Goal: Task Accomplishment & Management: Manage account settings

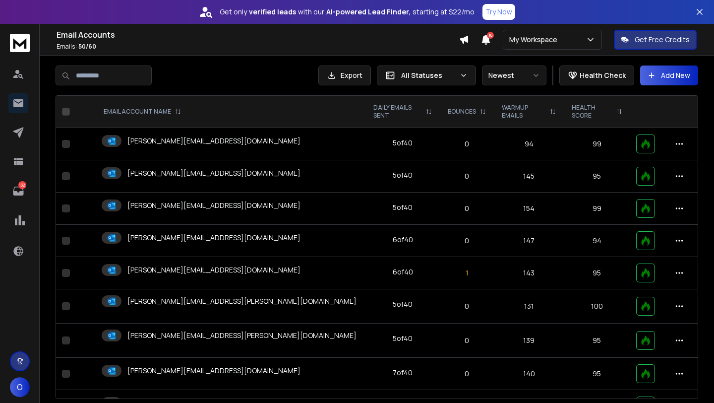
click at [23, 388] on span "O" at bounding box center [20, 387] width 20 height 20
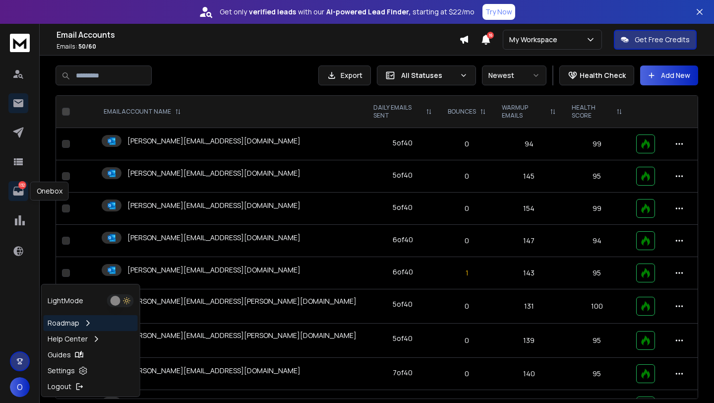
click at [16, 184] on link "132" at bounding box center [18, 191] width 20 height 20
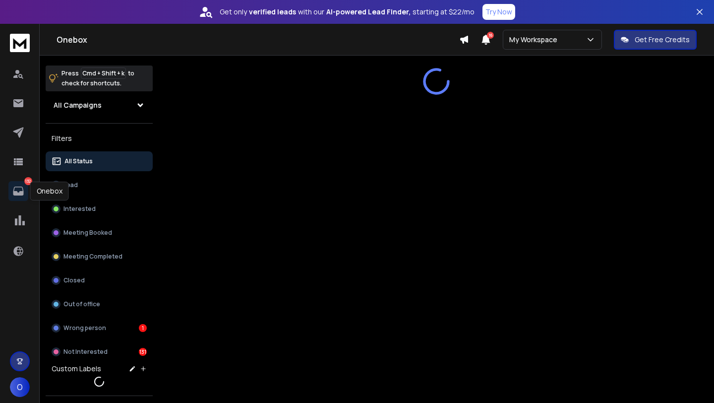
click at [16, 184] on link "132" at bounding box center [18, 191] width 20 height 20
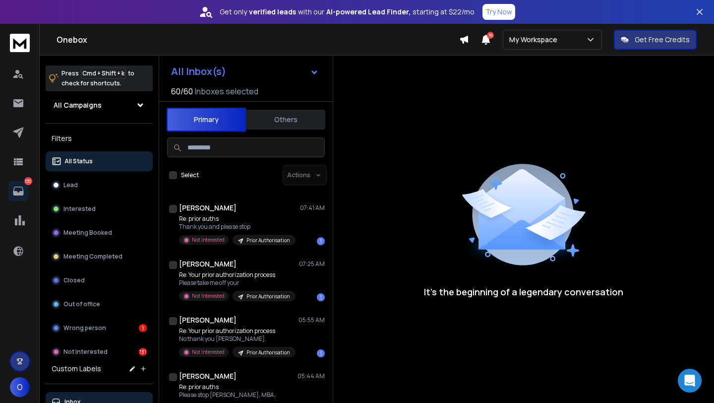
click at [701, 13] on icon at bounding box center [699, 11] width 9 height 9
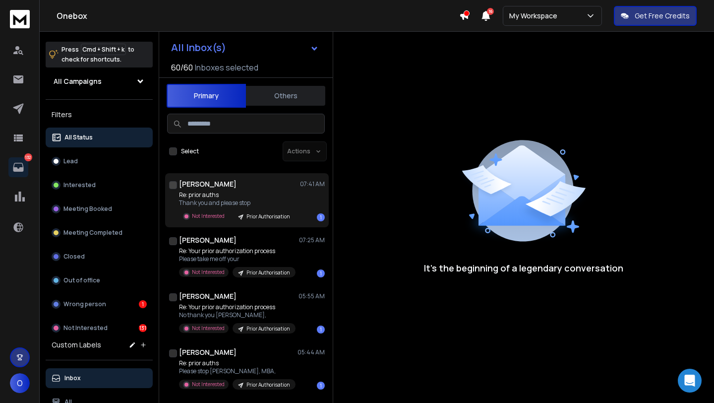
click at [271, 197] on p "Re: prior auths" at bounding box center [237, 195] width 117 height 8
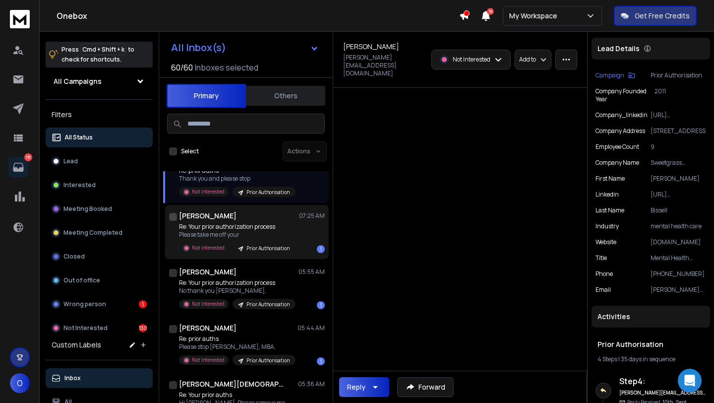
click at [267, 221] on div "Chris Staffin 07:25 AM Re: Your prior authorization process Please take me off …" at bounding box center [252, 232] width 146 height 42
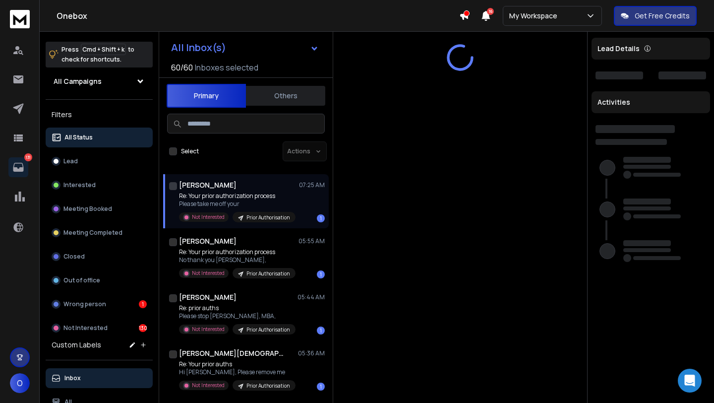
scroll to position [57, 0]
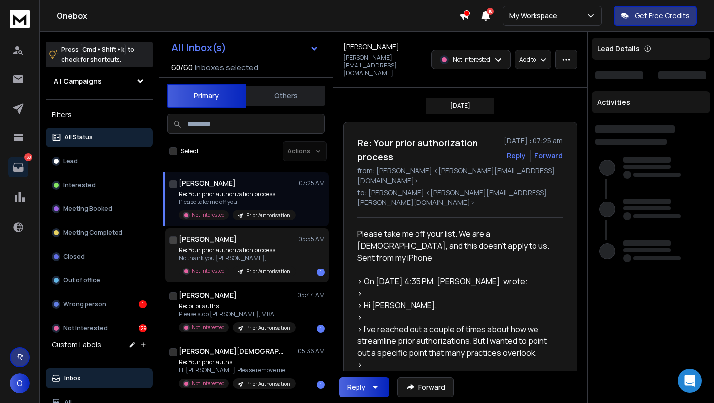
click at [263, 245] on div "Lynn Coleman 05:55 AM Re: Your prior authorization process No thank you Lynn Co…" at bounding box center [252, 255] width 146 height 42
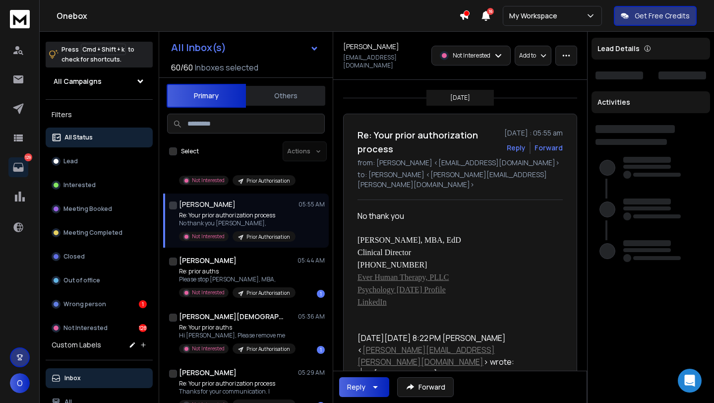
scroll to position [113, 0]
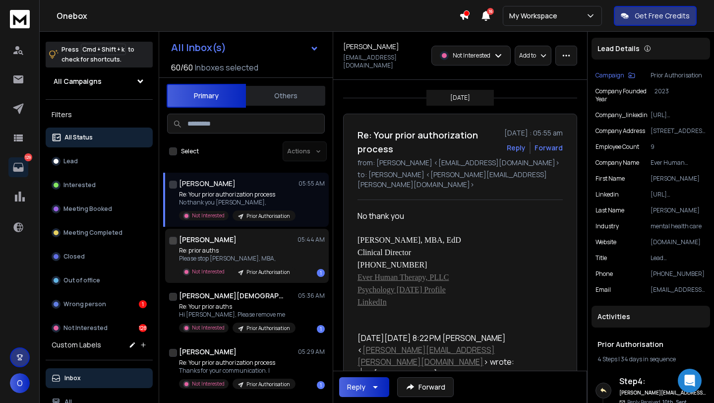
click at [260, 254] on p "Please stop Sequoyah Sherrill, MBA," at bounding box center [237, 258] width 117 height 8
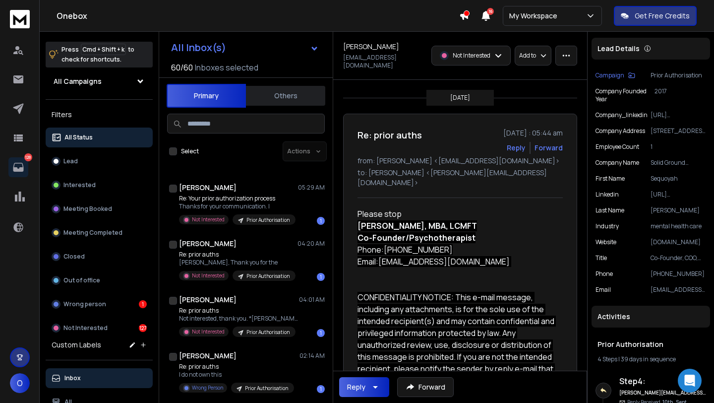
scroll to position [277, 0]
click at [260, 254] on p "Re: prior auths" at bounding box center [237, 254] width 117 height 8
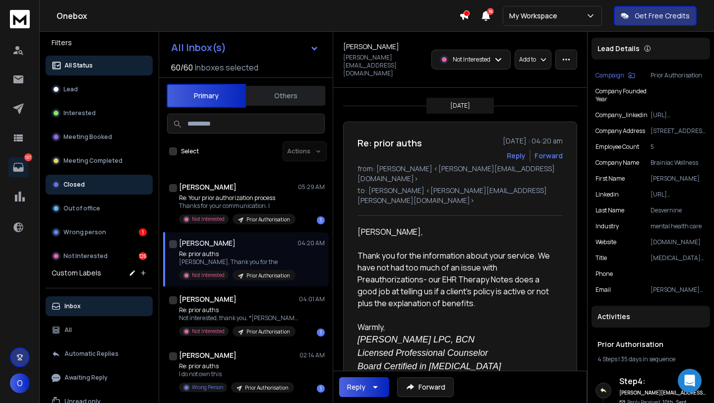
scroll to position [71, 0]
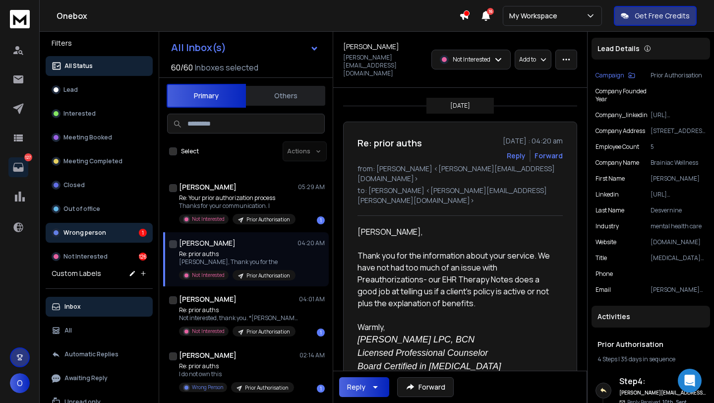
click at [104, 224] on button "Wrong person 1" at bounding box center [99, 233] width 107 height 20
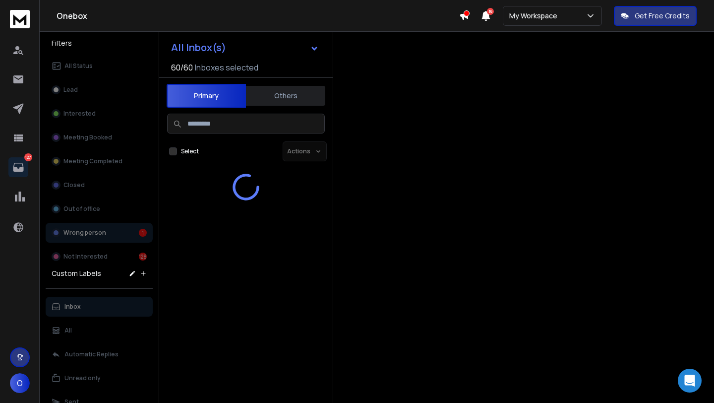
scroll to position [0, 0]
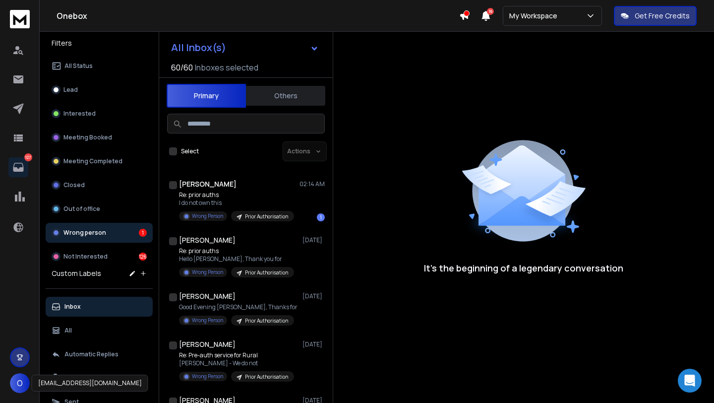
click at [21, 380] on span "O" at bounding box center [20, 383] width 20 height 20
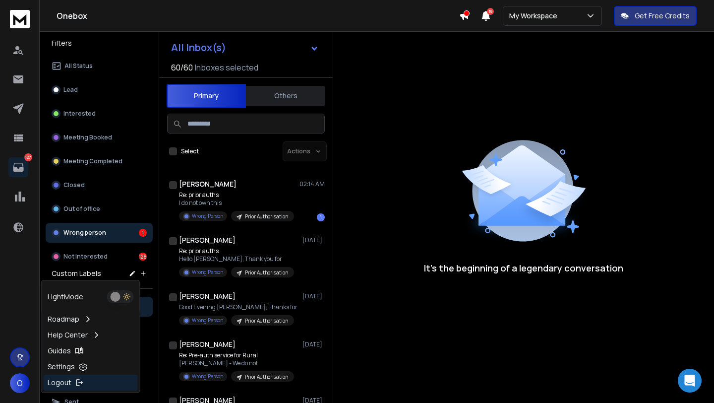
click at [85, 379] on div "Logout" at bounding box center [91, 382] width 94 height 16
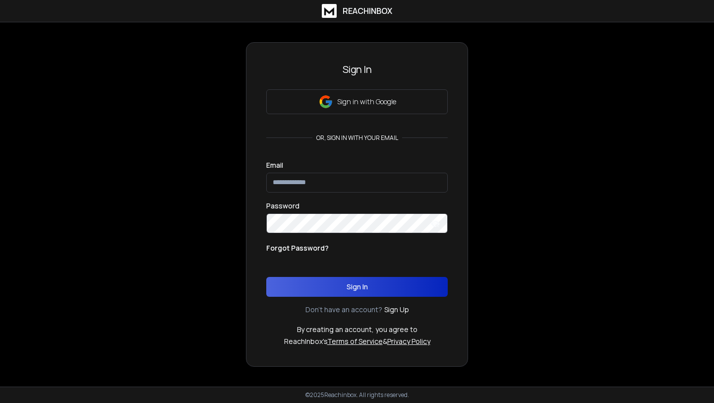
click at [320, 186] on input "email" at bounding box center [357, 183] width 182 height 20
type input "**********"
click at [350, 292] on button "Sign In" at bounding box center [357, 287] width 182 height 20
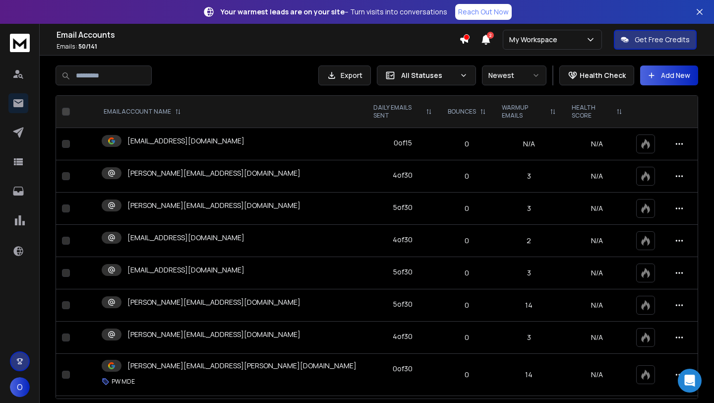
click at [698, 13] on icon at bounding box center [700, 12] width 6 height 6
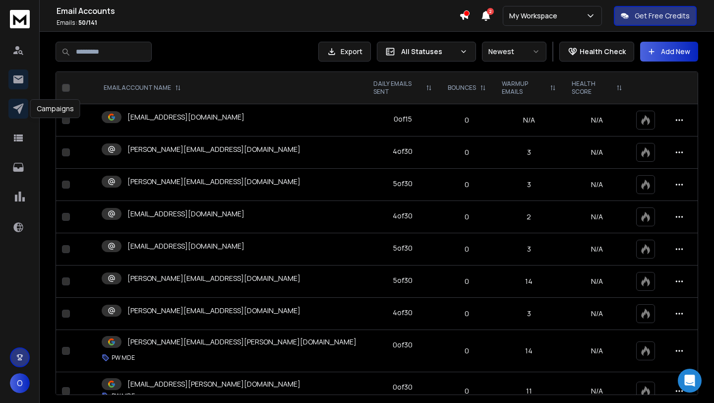
click at [18, 111] on icon at bounding box center [18, 108] width 10 height 10
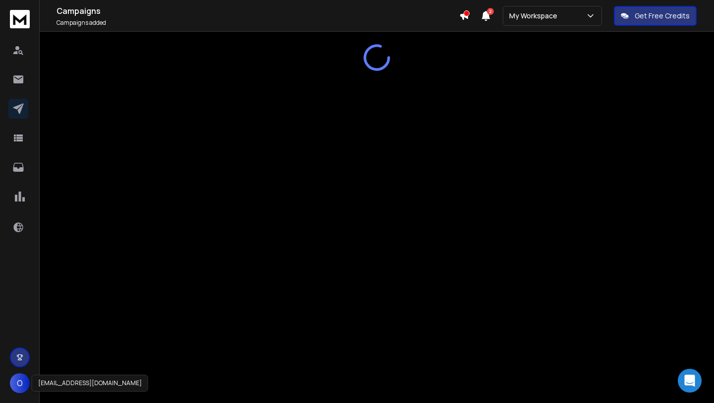
click at [19, 380] on span "O" at bounding box center [20, 383] width 20 height 20
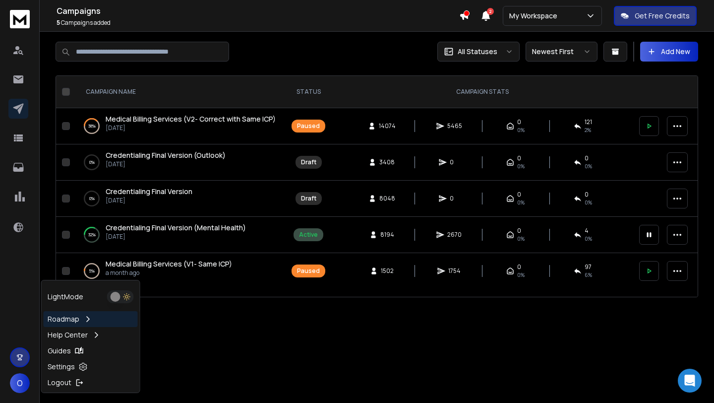
click at [121, 295] on button "button" at bounding box center [120, 296] width 27 height 13
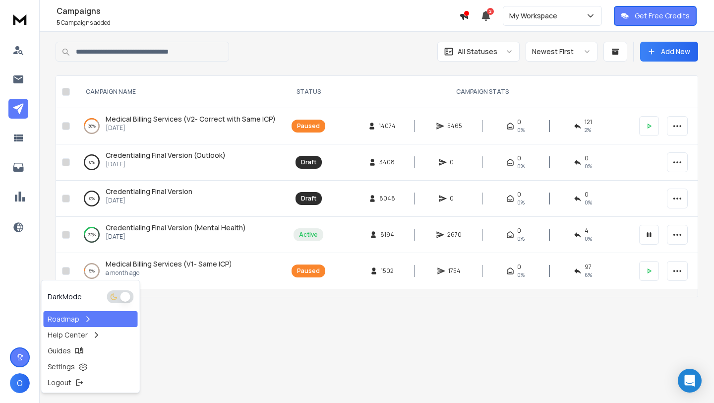
click at [264, 355] on div "Campaigns 5 Campaigns Added All Statuses Newest First Add New CAMPAIGN NAME STA…" at bounding box center [377, 243] width 643 height 403
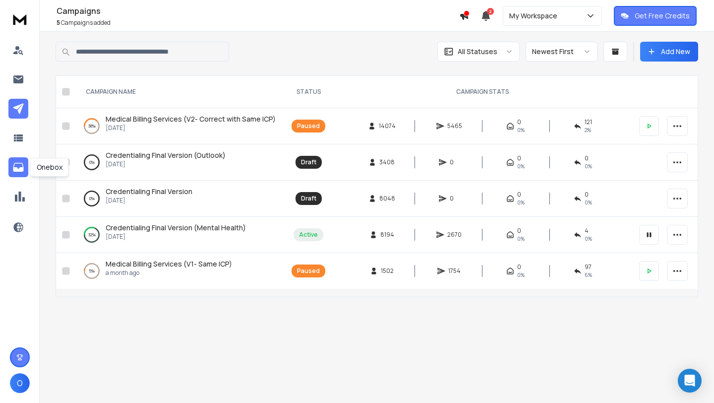
click at [17, 164] on icon at bounding box center [18, 167] width 12 height 12
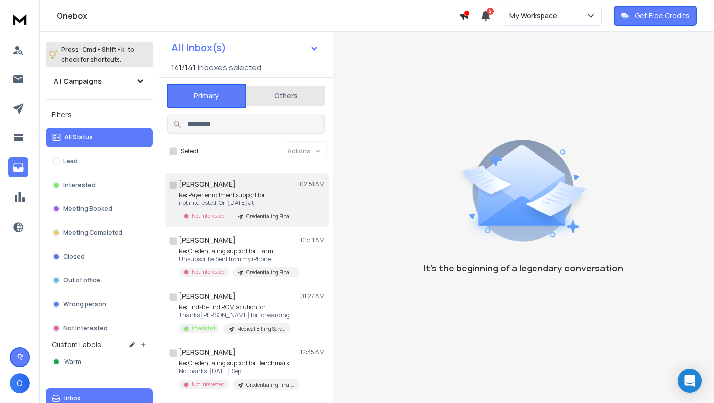
click at [246, 197] on p "Re: Payer enrollment support for" at bounding box center [238, 195] width 119 height 8
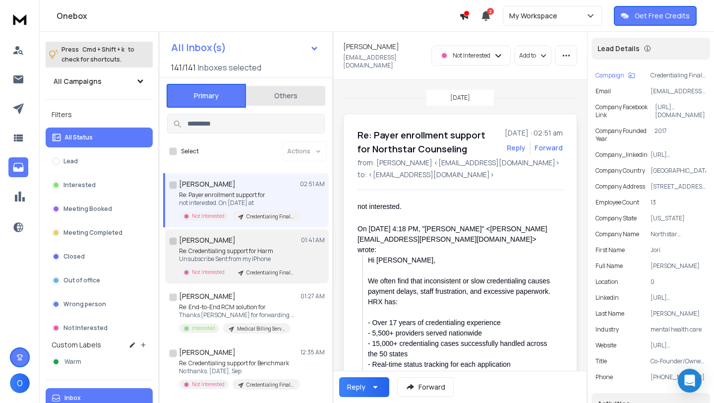
click at [246, 244] on div "Corey Drew 01:41 AM" at bounding box center [252, 240] width 146 height 10
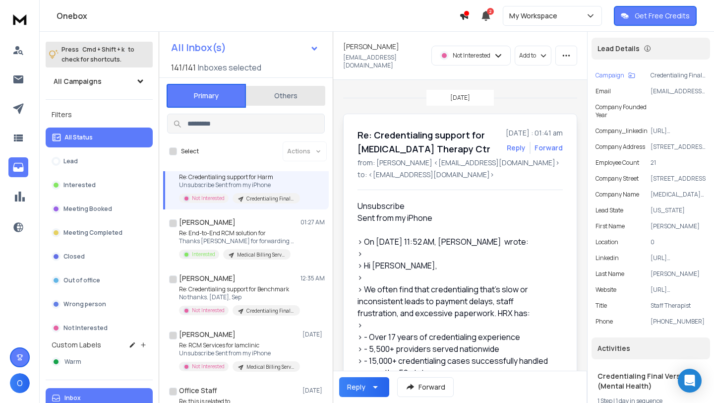
scroll to position [73, 0]
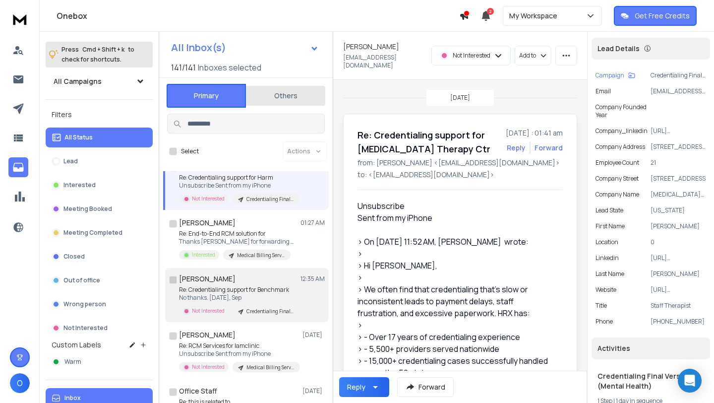
click at [246, 292] on p "Re: Credentialing support for Benchmark" at bounding box center [238, 290] width 119 height 8
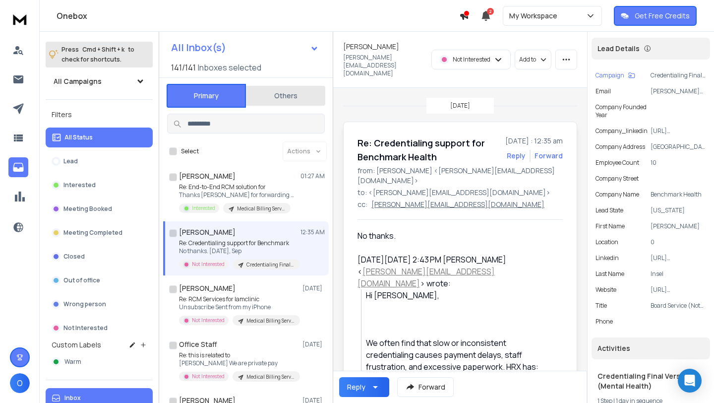
scroll to position [121, 0]
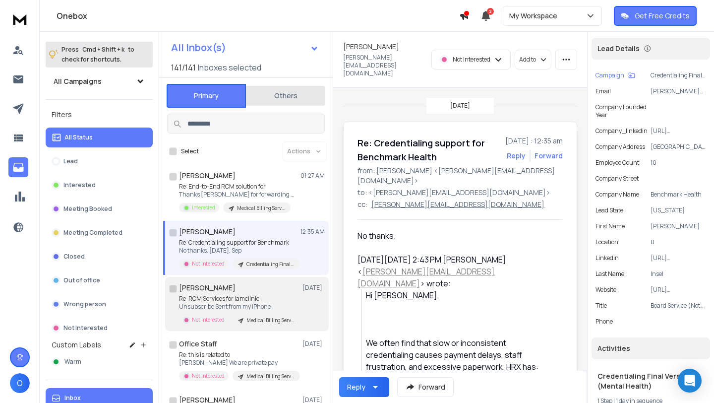
click at [246, 300] on p "Re: RCM Services for Iamclinic" at bounding box center [238, 299] width 119 height 8
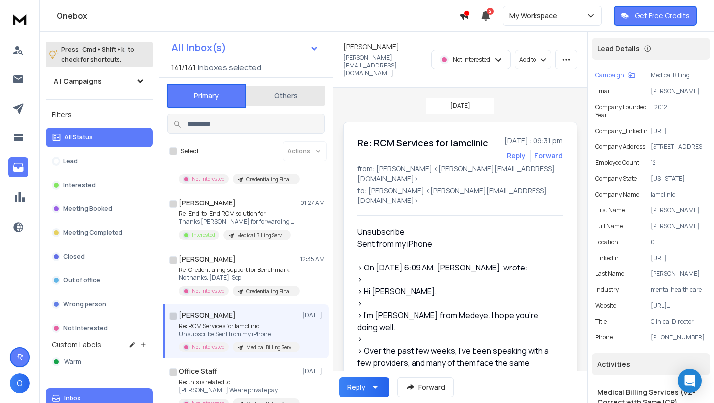
scroll to position [91, 0]
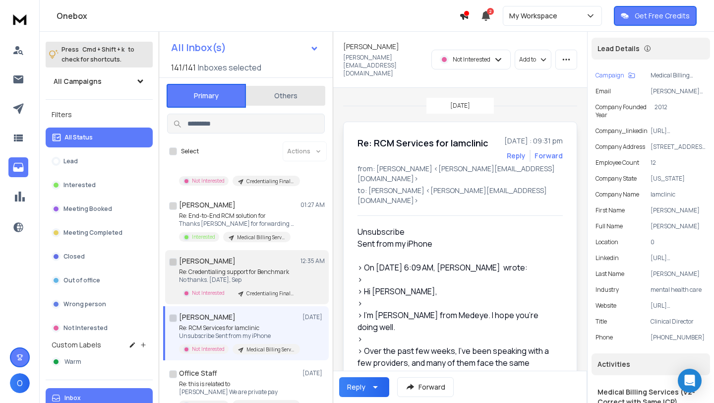
click at [244, 257] on div "Tom Insel 12:35 AM" at bounding box center [252, 261] width 146 height 10
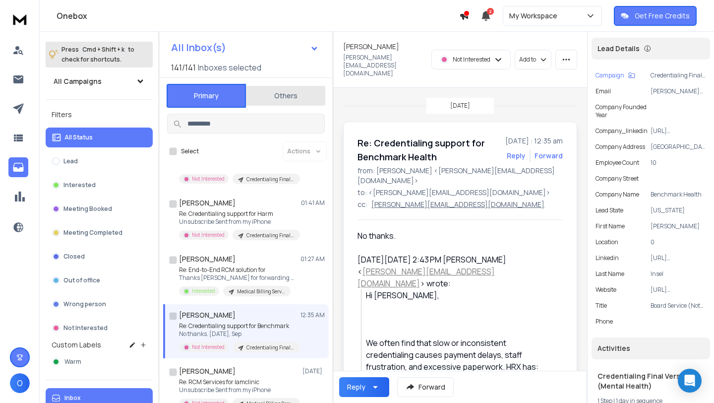
scroll to position [0, 0]
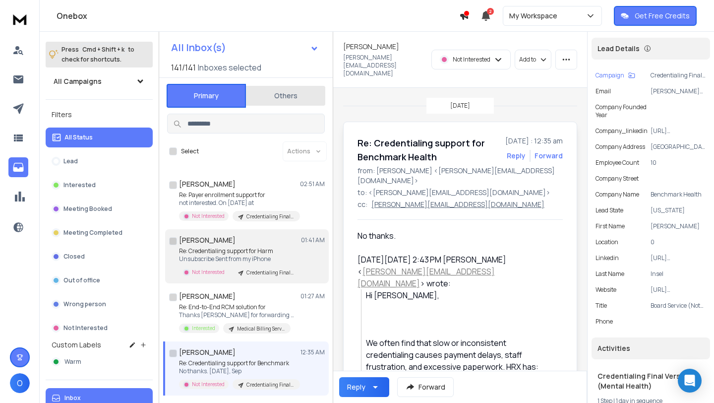
click at [235, 244] on div "Corey Drew 01:41 AM" at bounding box center [252, 240] width 146 height 10
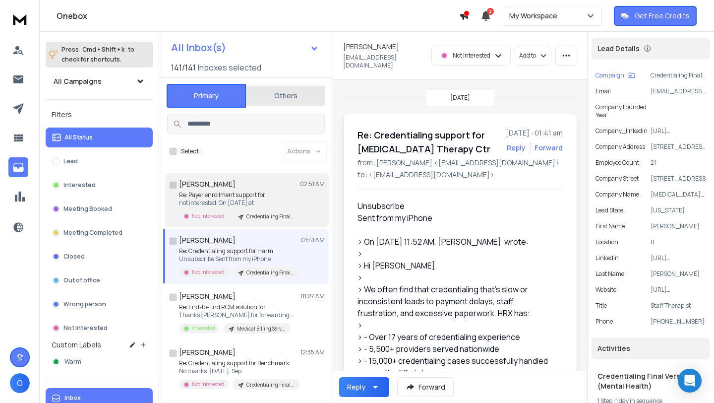
click at [225, 195] on p "Re: Payer enrollment support for" at bounding box center [238, 195] width 119 height 8
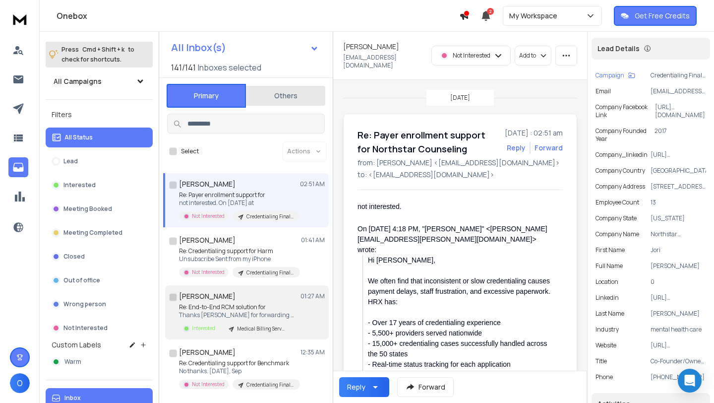
click at [267, 311] on p "Thanks Victoria for forwarding me" at bounding box center [238, 315] width 119 height 8
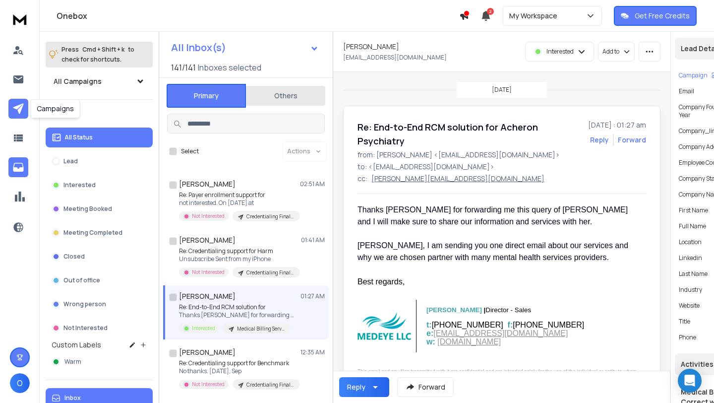
click at [14, 107] on icon at bounding box center [18, 108] width 10 height 10
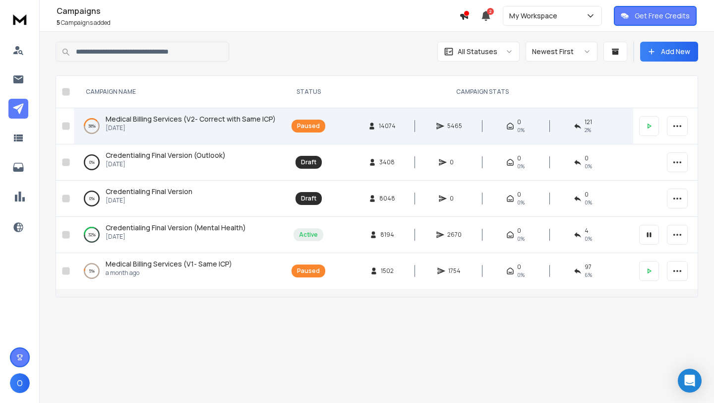
click at [175, 125] on p "8 days ago" at bounding box center [191, 128] width 170 height 8
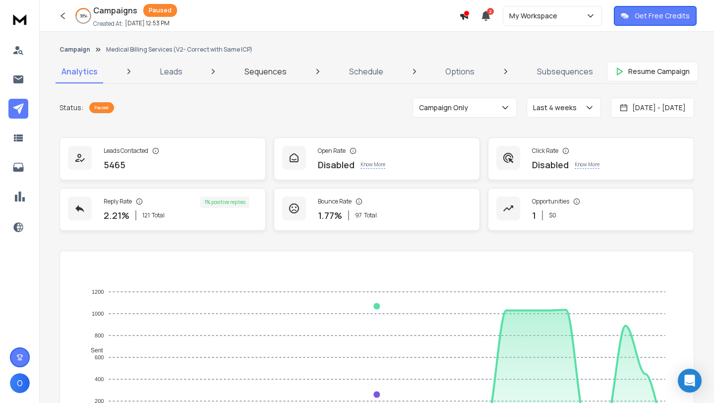
click at [271, 75] on p "Sequences" at bounding box center [265, 71] width 42 height 12
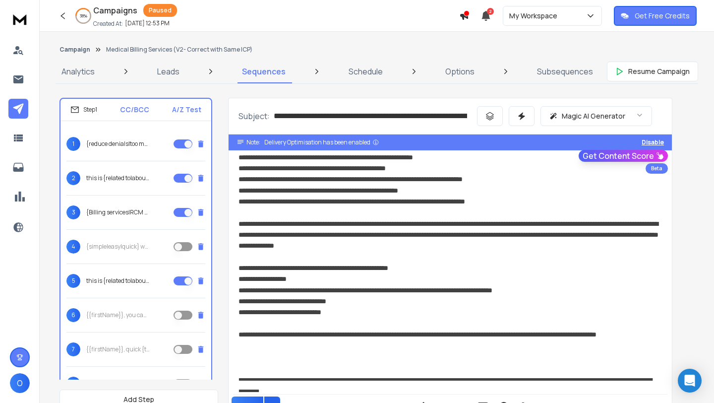
scroll to position [145, 0]
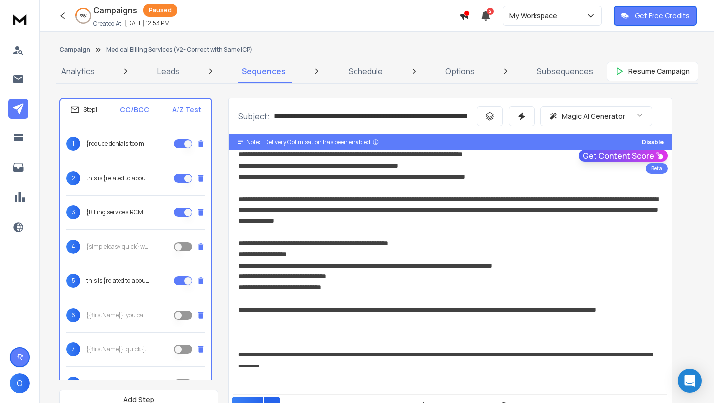
click at [124, 180] on p "this is {related to|about} your {billing services|RCM services|revenue cycle|pa…" at bounding box center [117, 178] width 63 height 8
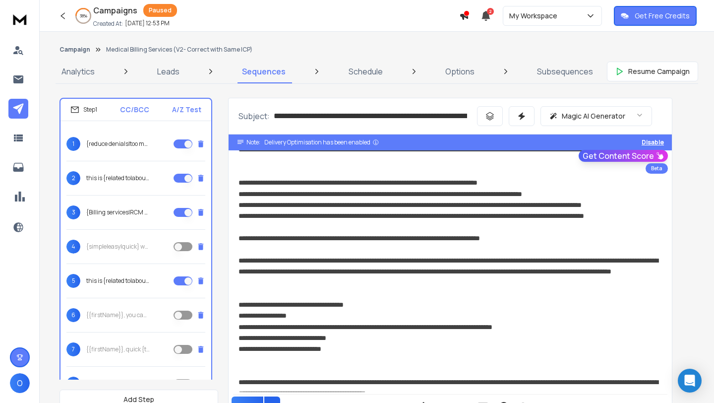
scroll to position [134, 0]
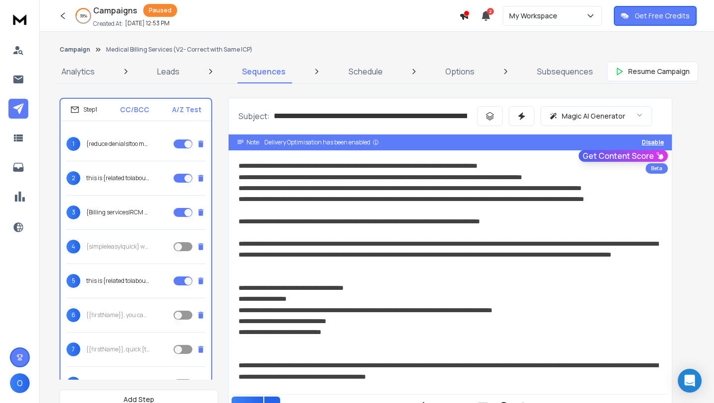
click at [96, 219] on div "3 {Billing services|RCM Services|End-to-End RCM solution} for {{companyName}}" at bounding box center [107, 212] width 83 height 14
click at [121, 278] on p "this is {related to|about} your {billing services|RCM services|revenue cycle|pa…" at bounding box center [117, 281] width 63 height 8
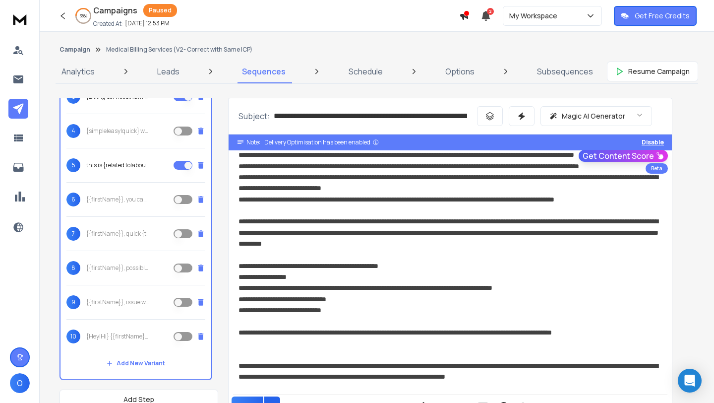
scroll to position [0, 0]
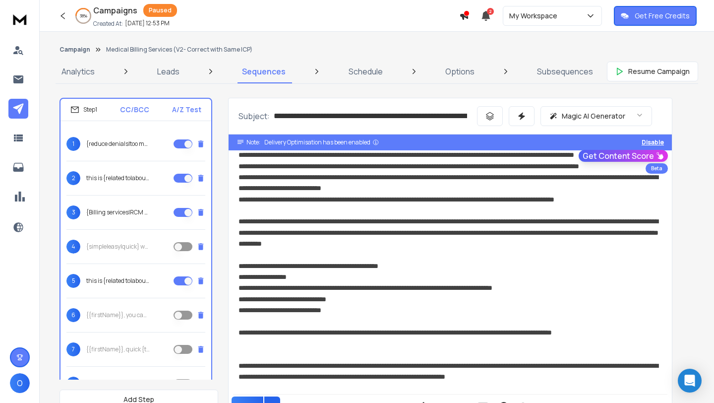
click at [113, 245] on p "{simple|easy|quick} way to {clear|fix|handle} old AR" at bounding box center [117, 247] width 63 height 8
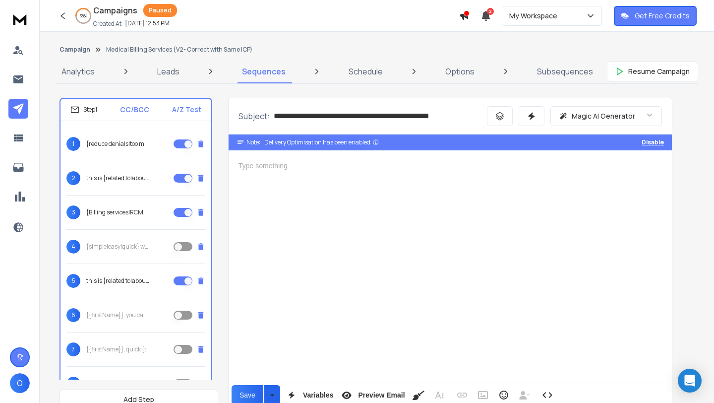
click at [428, 112] on input "**********" at bounding box center [375, 116] width 203 height 12
click at [119, 241] on div "4 {simple|easy|quick} way to {clear|fix|handle} old AR" at bounding box center [107, 247] width 83 height 14
click at [118, 278] on p "this is {related to|about} your {billing services|RCM services|revenue cycle|pa…" at bounding box center [117, 281] width 63 height 8
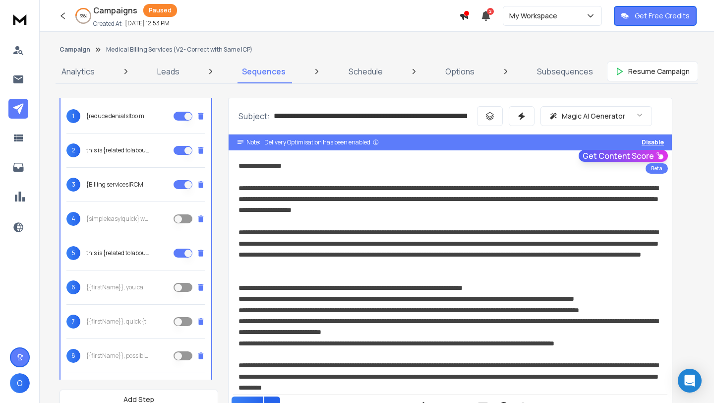
scroll to position [31, 0]
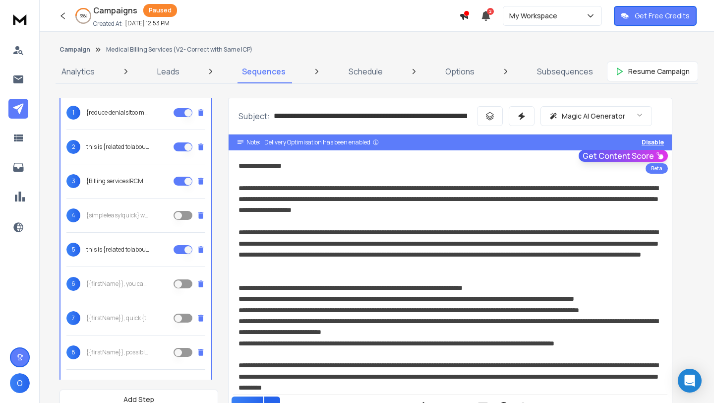
click at [117, 285] on p "{{firstName}}, you can speed up the {payments|collections|billing} process" at bounding box center [117, 284] width 63 height 8
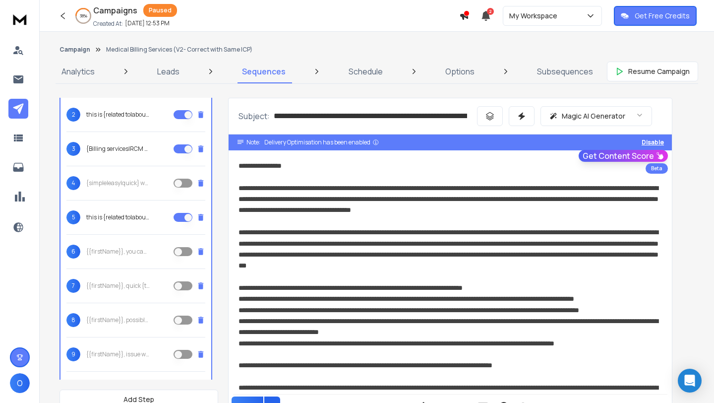
scroll to position [66, 0]
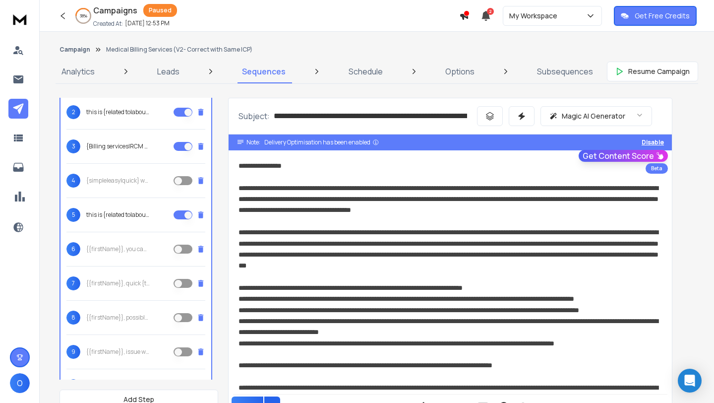
click at [111, 283] on p "{{firstName}}, quick {thought|question} on your {{AR|accounts receivable|ARs}} …" at bounding box center [117, 283] width 63 height 8
type input "**********"
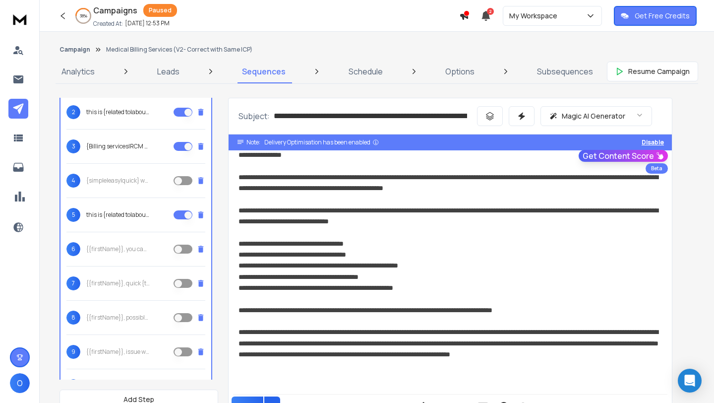
scroll to position [0, 0]
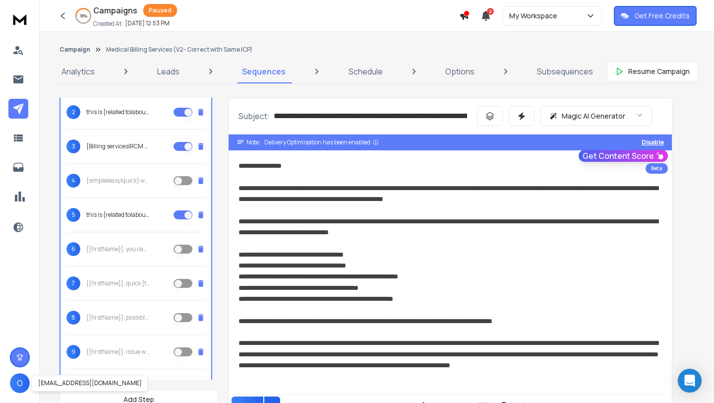
click at [24, 384] on span "O" at bounding box center [20, 383] width 20 height 20
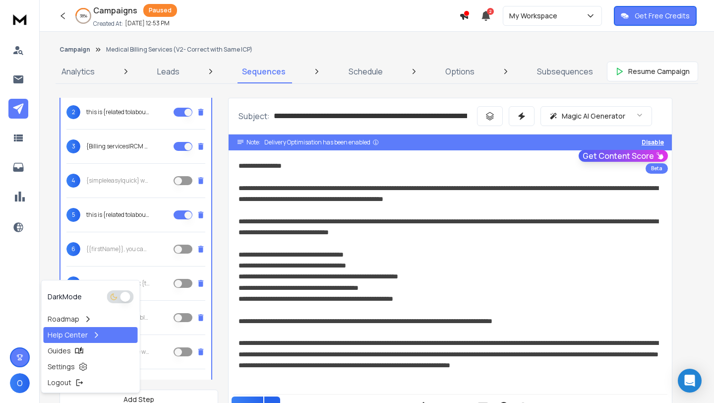
click at [50, 195] on div "Campaign Medical Billing Services (V2- Correct with Same ICP) Analytics Leads S…" at bounding box center [377, 233] width 674 height 403
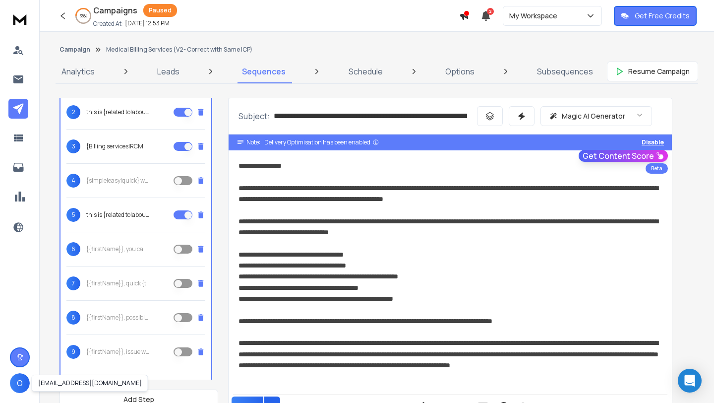
click at [22, 386] on span "O" at bounding box center [20, 383] width 20 height 20
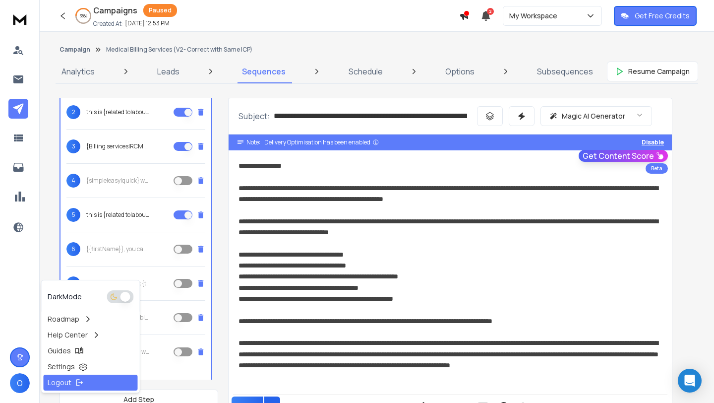
click at [52, 378] on p "Logout" at bounding box center [60, 382] width 24 height 10
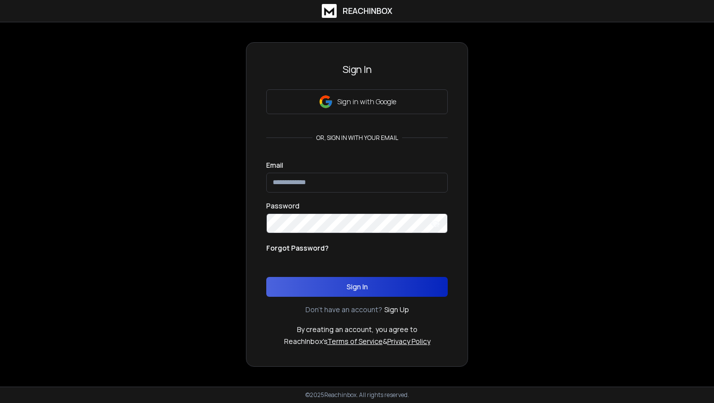
type input "**********"
click at [365, 289] on button "Sign In" at bounding box center [357, 287] width 182 height 20
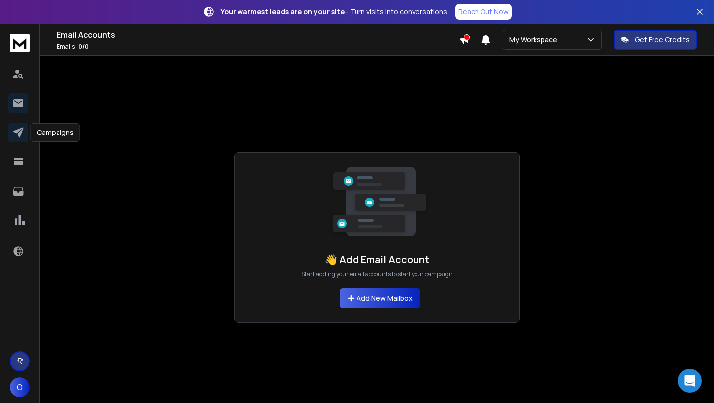
click at [14, 131] on icon at bounding box center [18, 132] width 10 height 10
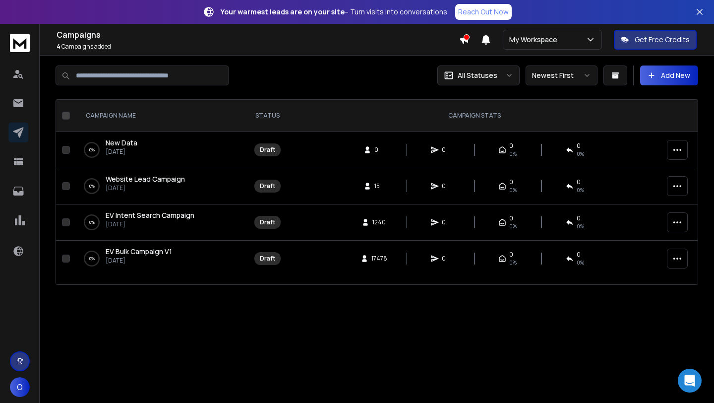
click at [675, 80] on button "Add New" at bounding box center [669, 75] width 58 height 20
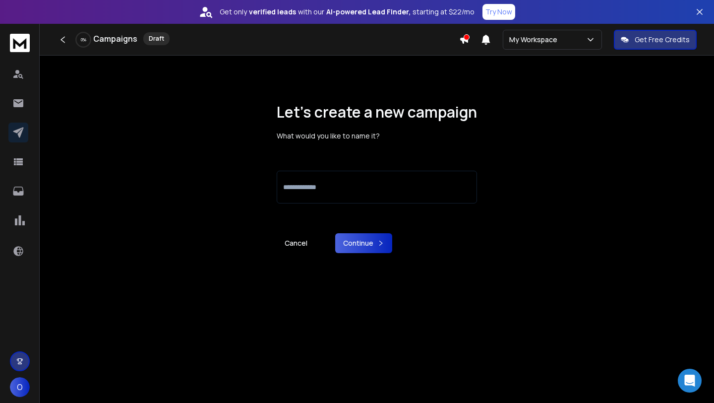
click at [423, 179] on input at bounding box center [377, 187] width 200 height 33
type input "**********"
click at [376, 245] on button "Continue" at bounding box center [363, 243] width 57 height 20
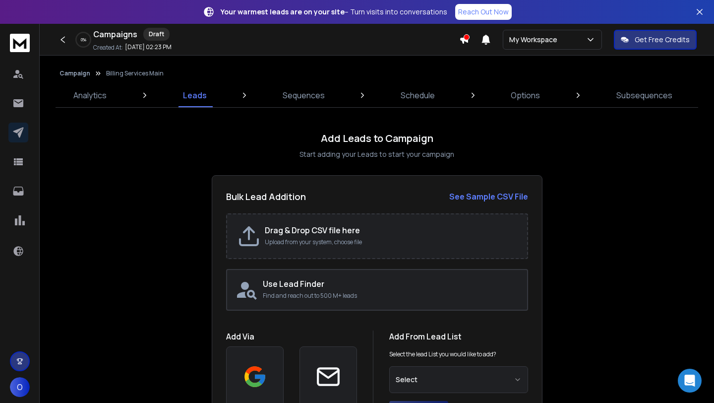
click at [19, 386] on span "O" at bounding box center [20, 387] width 20 height 20
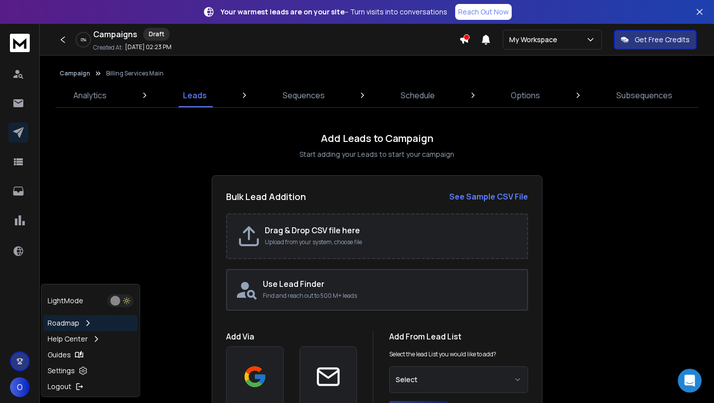
click at [127, 301] on icon at bounding box center [127, 301] width 8 height 8
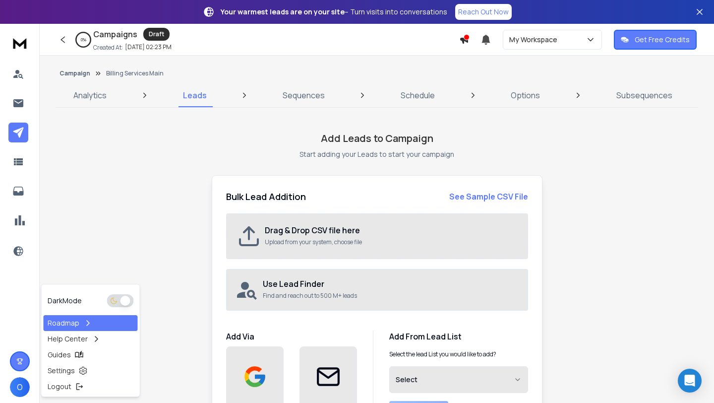
click at [120, 231] on div "Add Leads to Campaign Start adding your Leads to start your campaign Bulk Lead …" at bounding box center [377, 279] width 635 height 315
